Goal: Navigation & Orientation: Find specific page/section

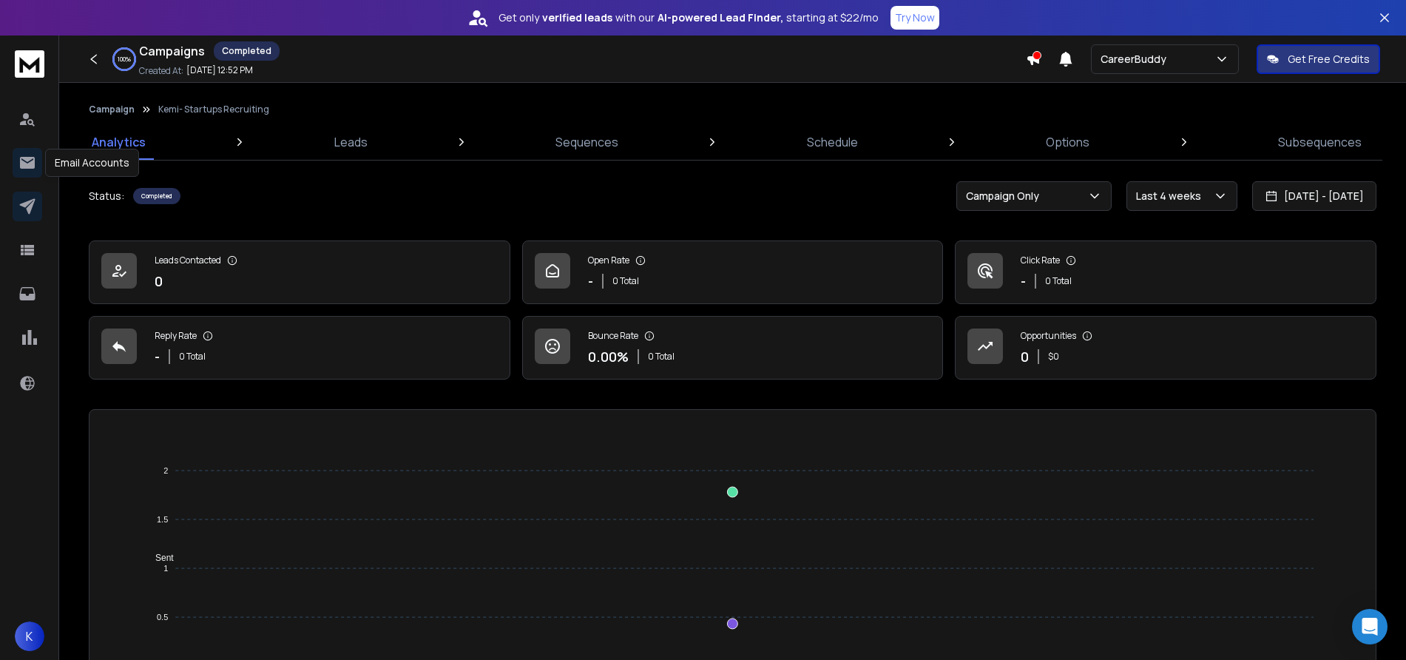
click at [21, 163] on icon at bounding box center [27, 163] width 15 height 12
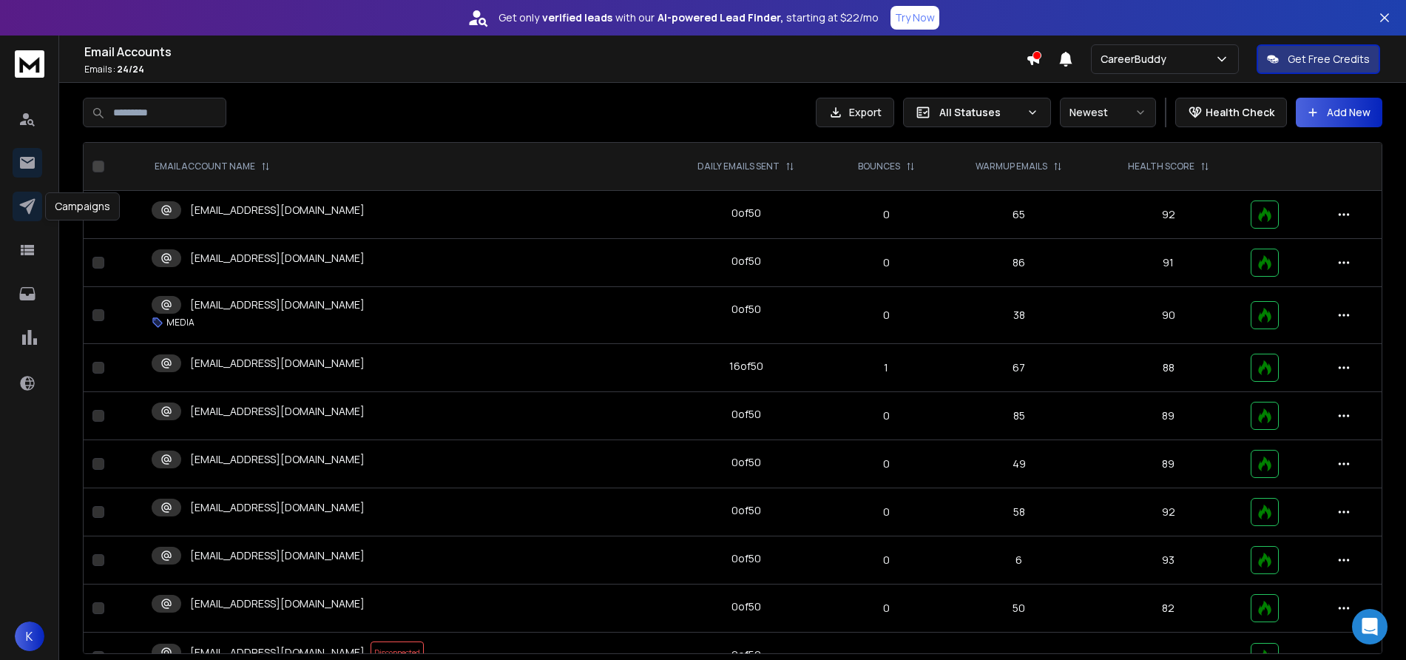
click at [32, 199] on icon at bounding box center [27, 206] width 16 height 16
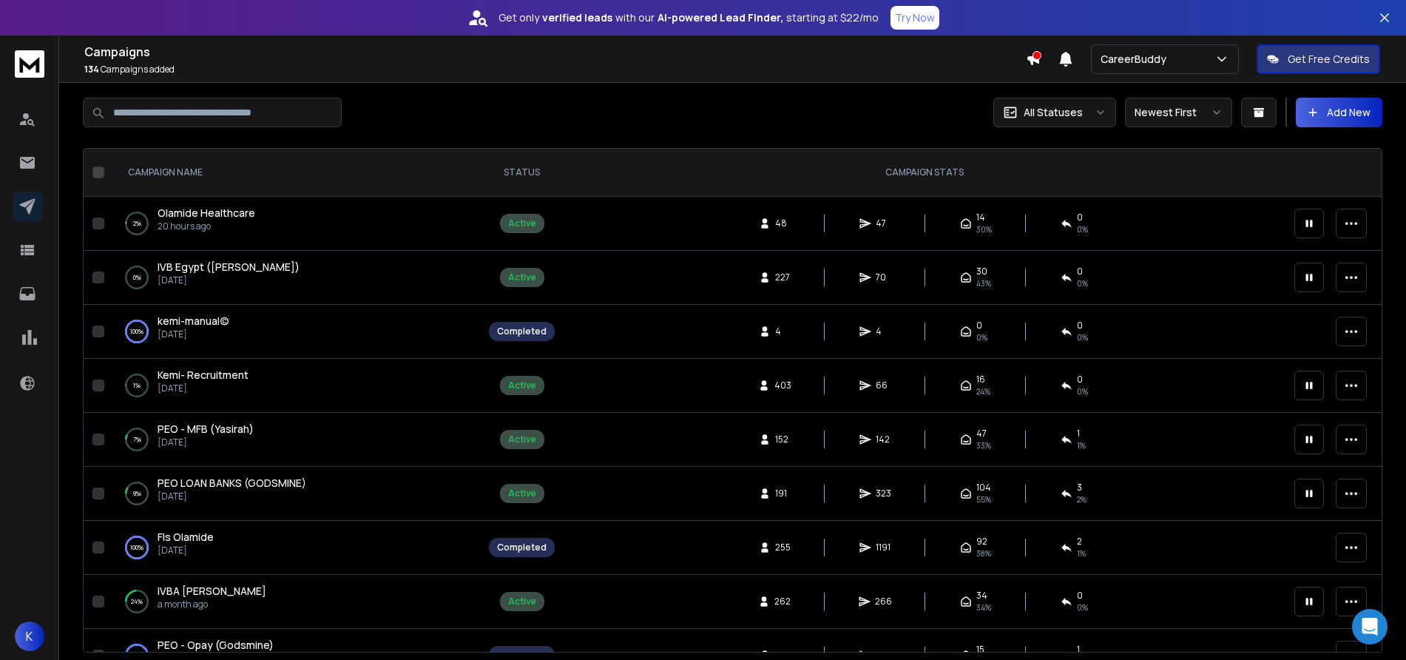
click at [1344, 222] on icon "button" at bounding box center [1351, 223] width 15 height 15
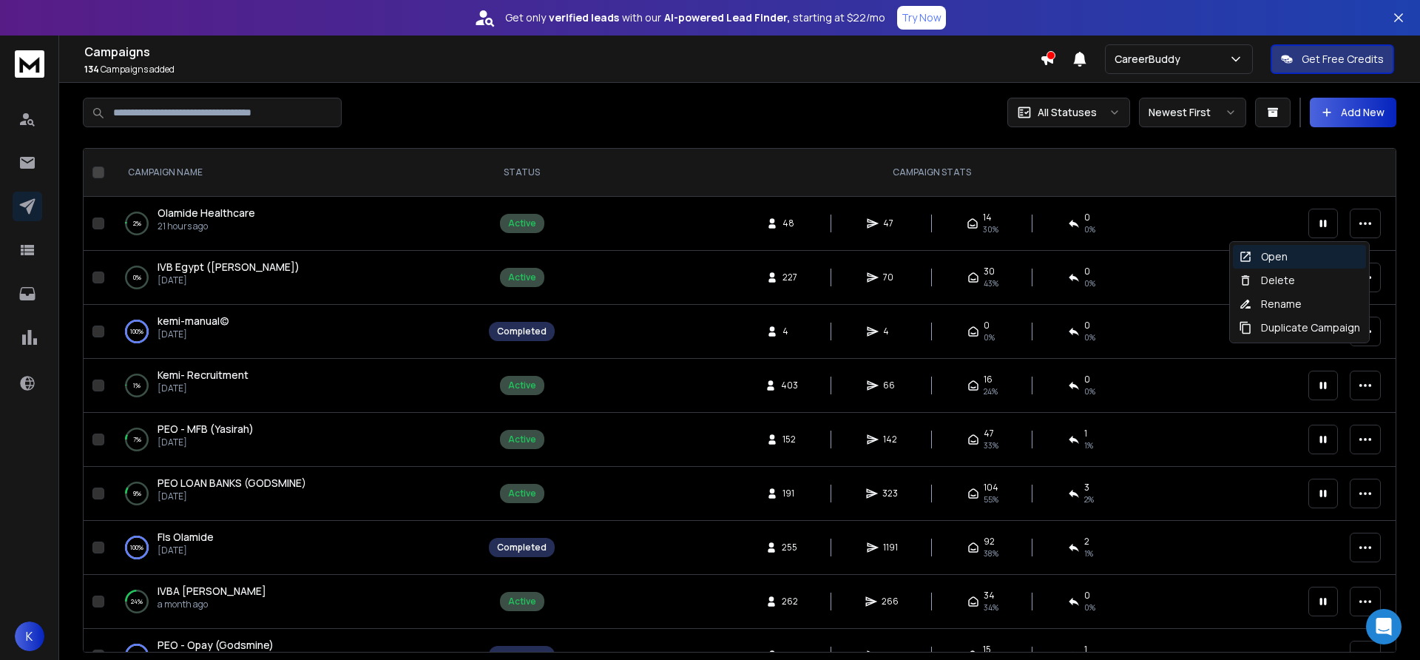
click at [1278, 261] on div "Open" at bounding box center [1263, 256] width 49 height 15
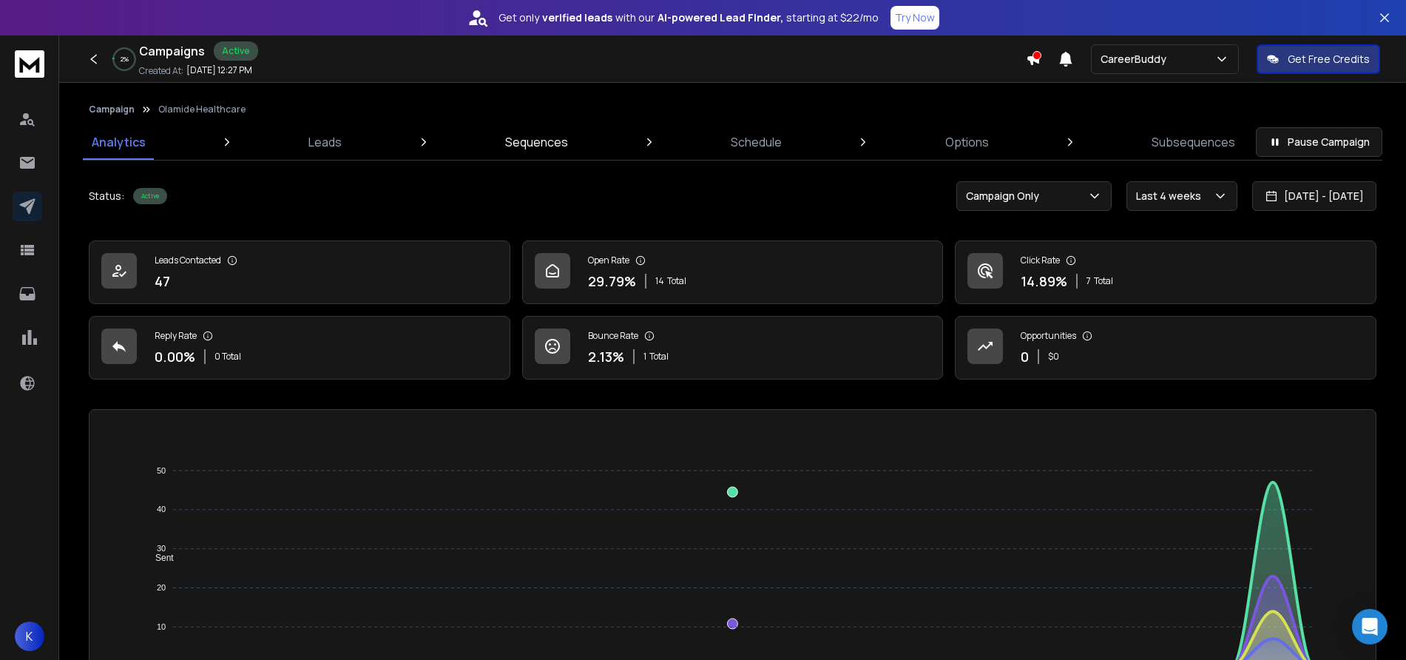
click at [543, 145] on p "Sequences" at bounding box center [536, 142] width 63 height 18
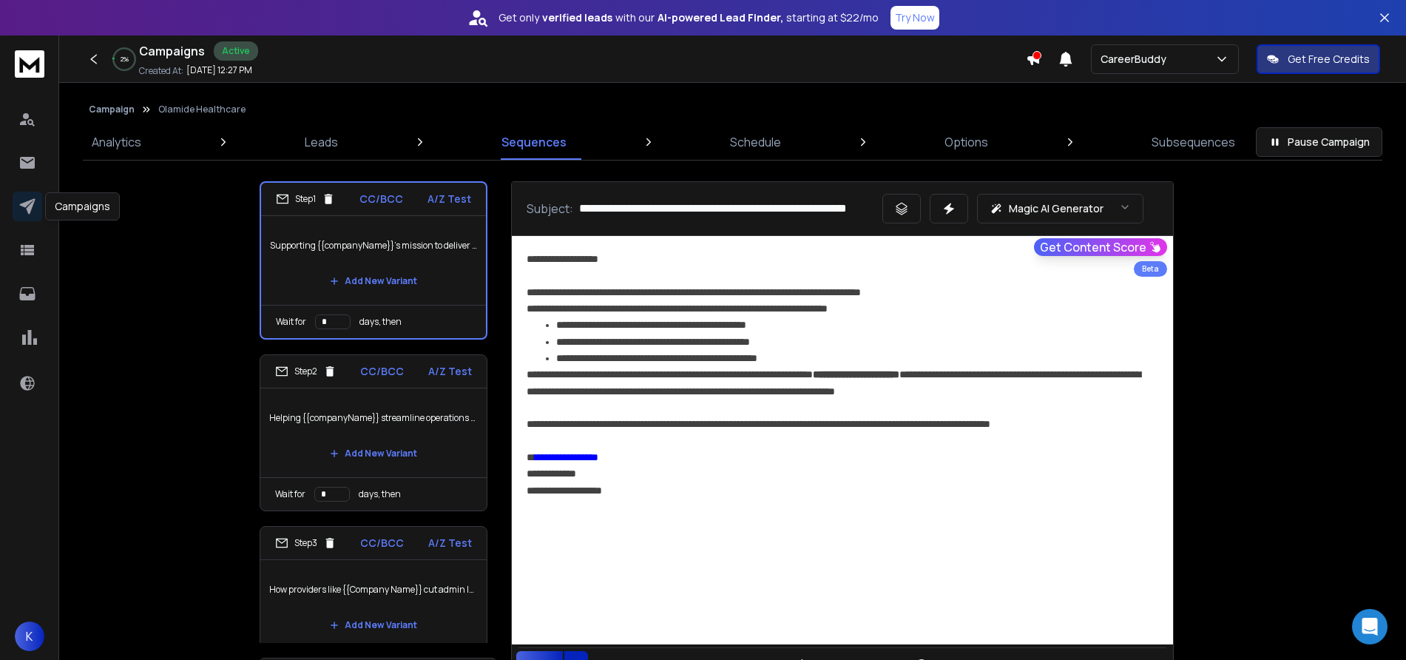
click at [28, 206] on icon at bounding box center [27, 206] width 16 height 16
